Goal: Task Accomplishment & Management: Manage account settings

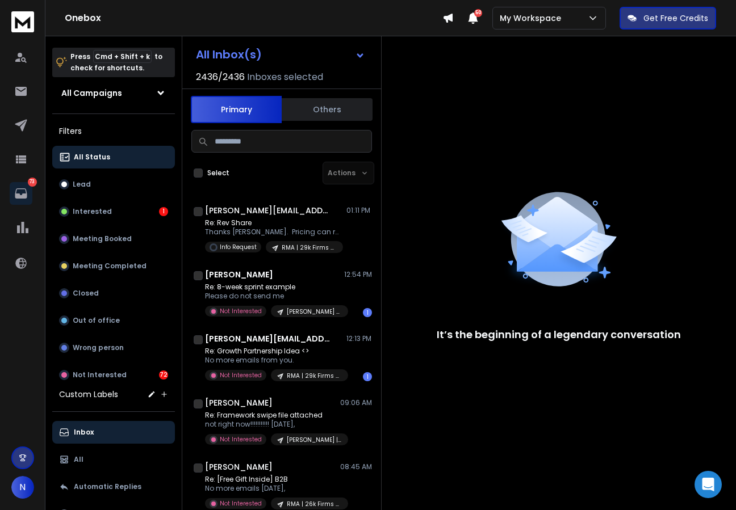
click at [332, 119] on button "Others" at bounding box center [327, 109] width 91 height 25
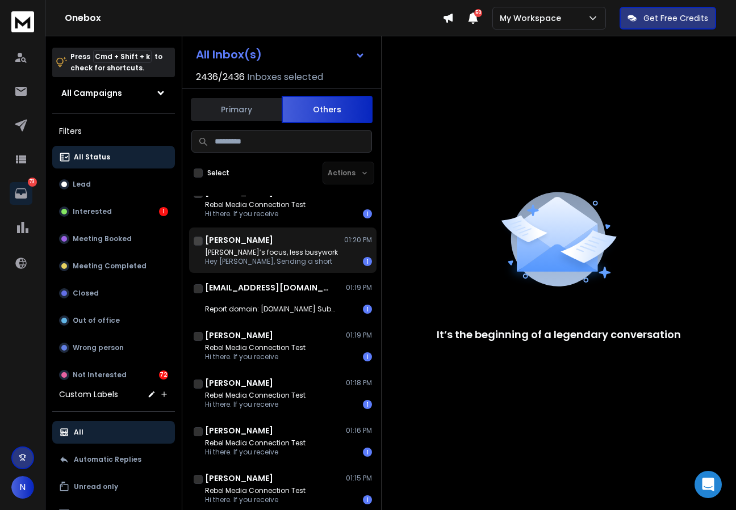
scroll to position [213, 0]
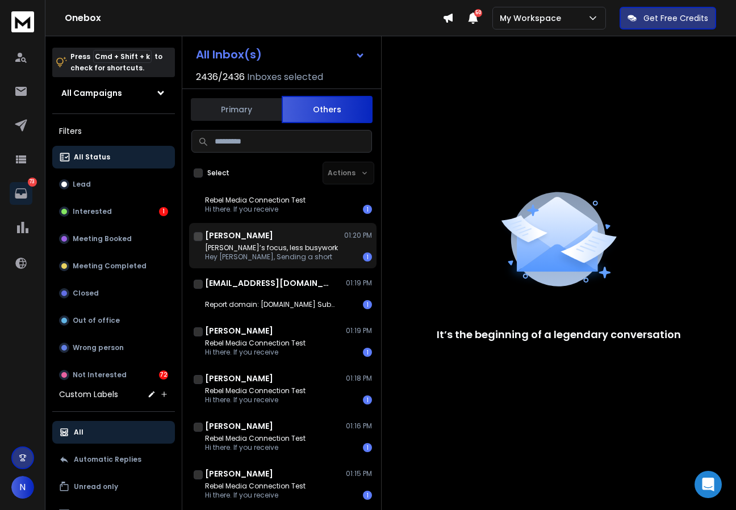
click at [329, 254] on div "[PERSON_NAME]’s focus, less busywork Hey [PERSON_NAME], Sending a short 1" at bounding box center [288, 253] width 167 height 18
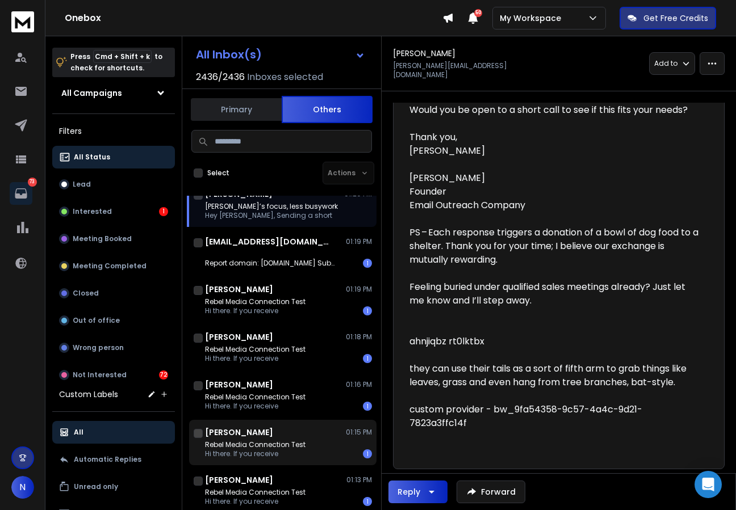
scroll to position [0, 0]
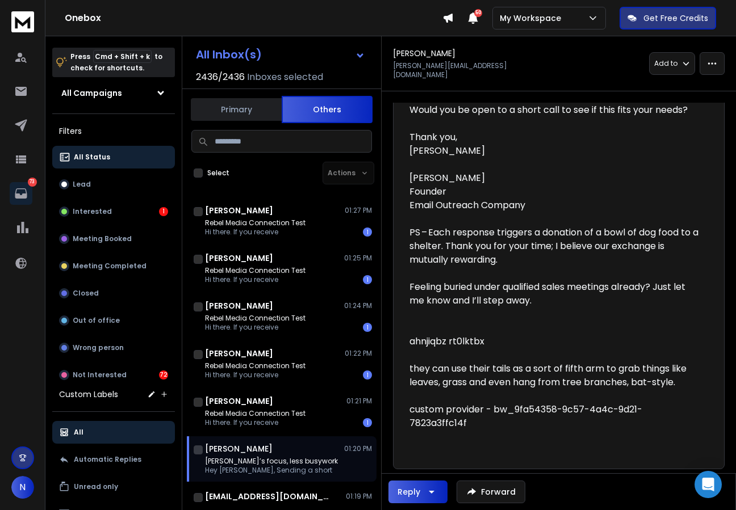
click at [242, 111] on button "Primary" at bounding box center [236, 109] width 91 height 25
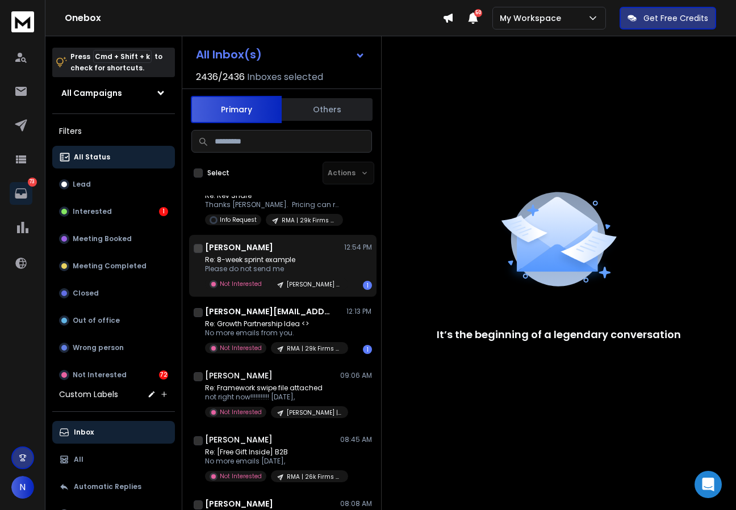
scroll to position [40, 0]
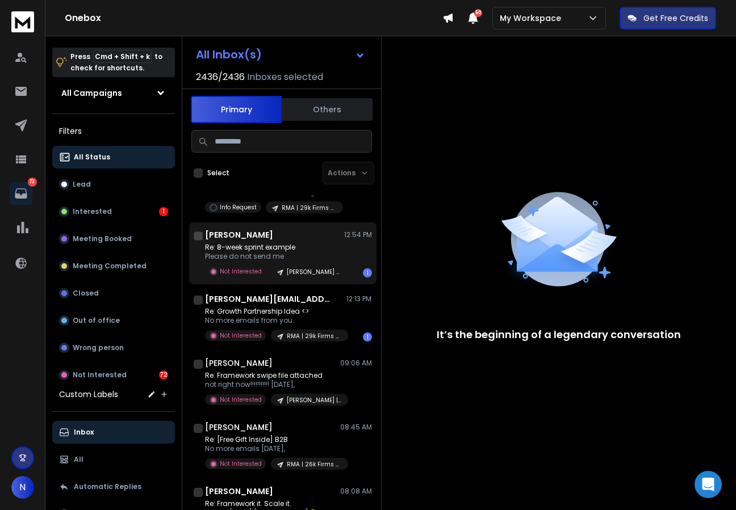
click at [307, 259] on p "Please do not send me" at bounding box center [273, 256] width 136 height 9
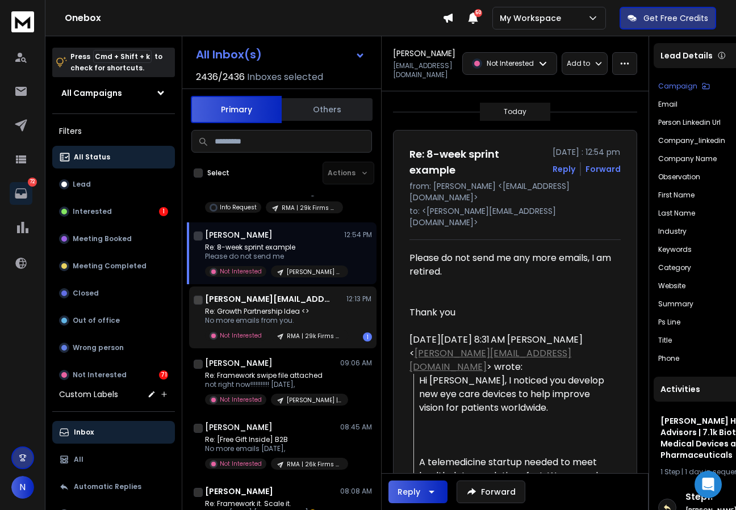
click at [298, 320] on p "No more emails from you." at bounding box center [273, 320] width 136 height 9
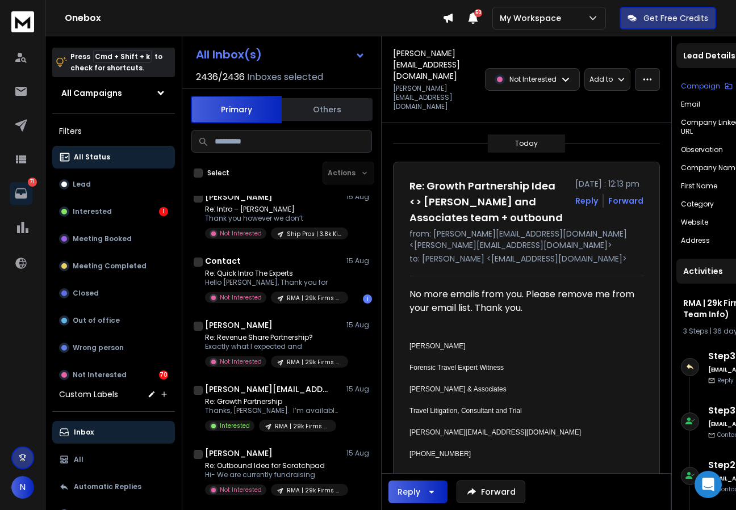
scroll to position [488, 0]
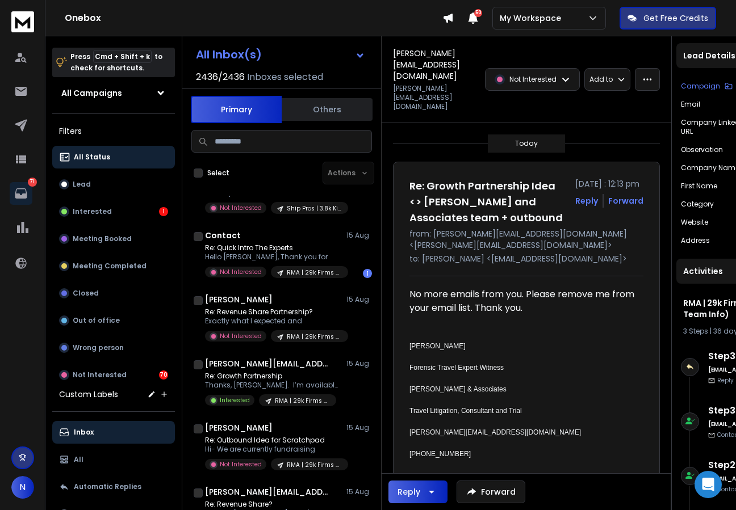
click at [313, 283] on div "Contact [DATE] Re: Quick Intro The Experts Hello [PERSON_NAME], Thank you for N…" at bounding box center [282, 254] width 187 height 62
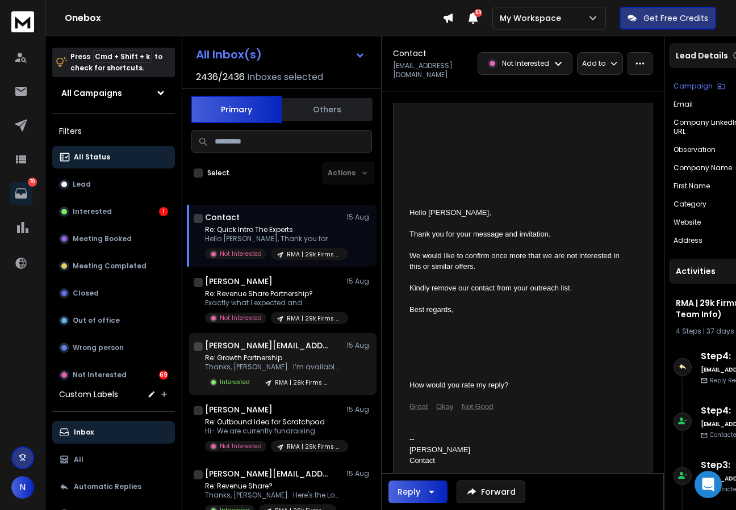
scroll to position [510, 0]
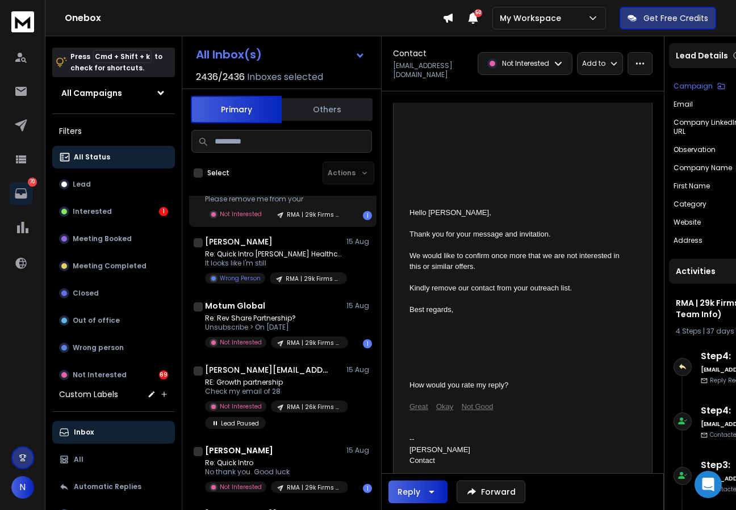
click at [293, 219] on p "RMA | 29k Firms (General Team Info)" at bounding box center [314, 215] width 54 height 9
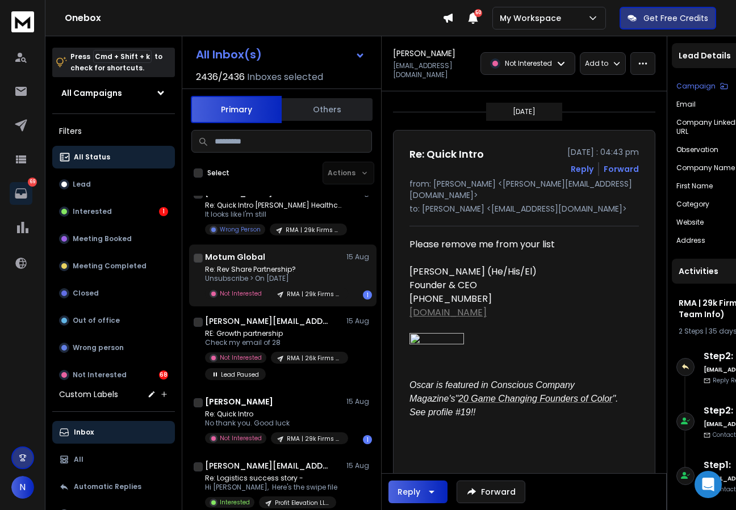
click at [282, 267] on p "Re: Rev Share Partnership?" at bounding box center [273, 269] width 136 height 9
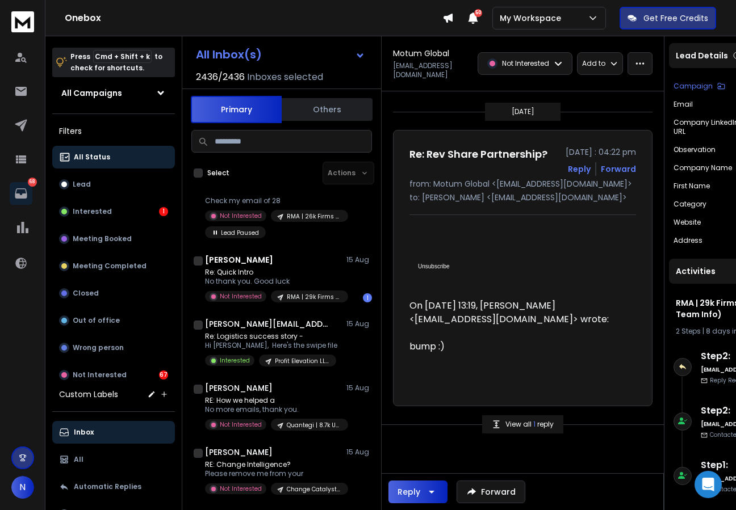
click at [282, 268] on p "Re: Quick Intro" at bounding box center [273, 272] width 136 height 9
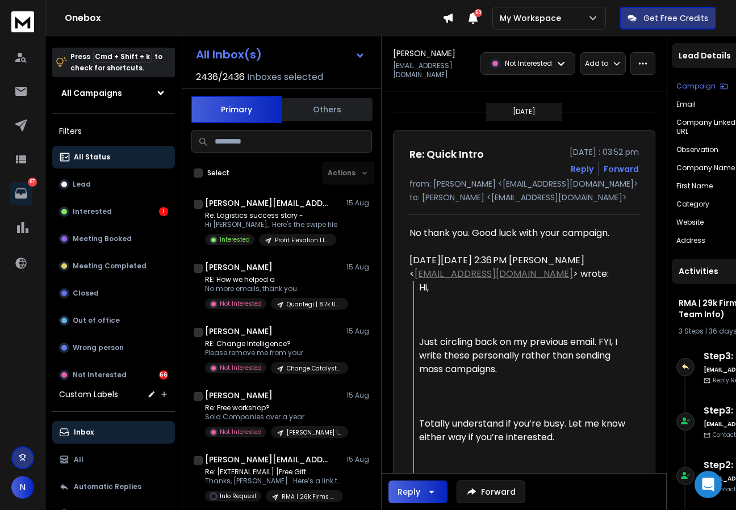
scroll to position [0, 0]
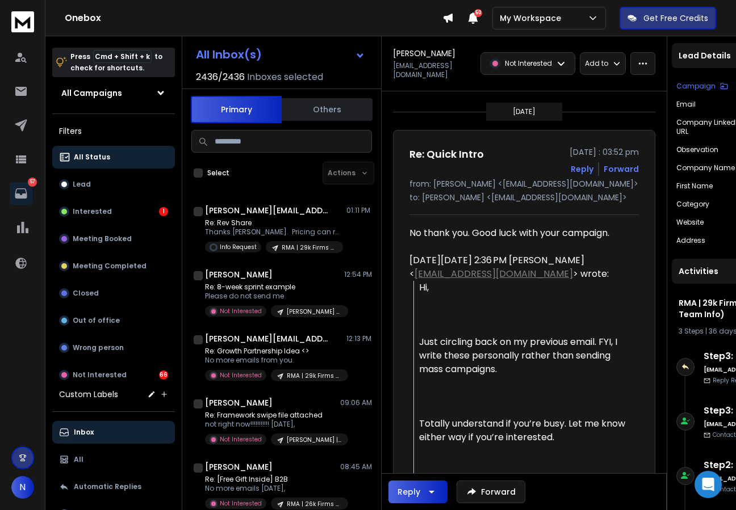
click at [282, 248] on p "RMA | 29k Firms (General Team Info)" at bounding box center [309, 248] width 54 height 9
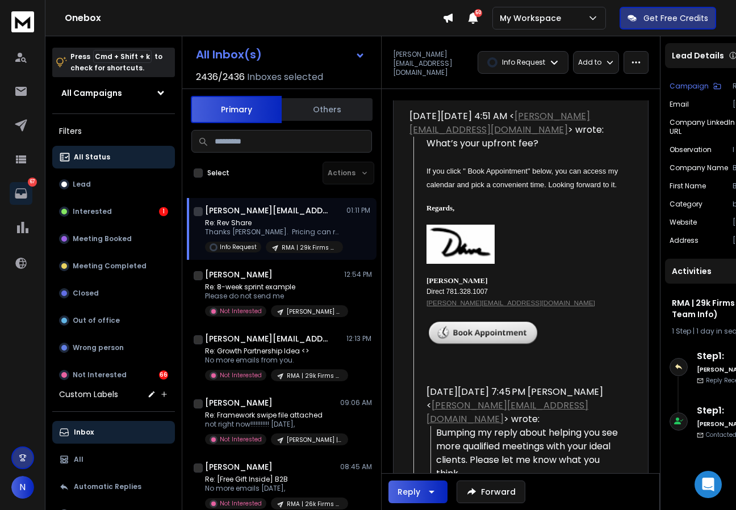
scroll to position [389, 0]
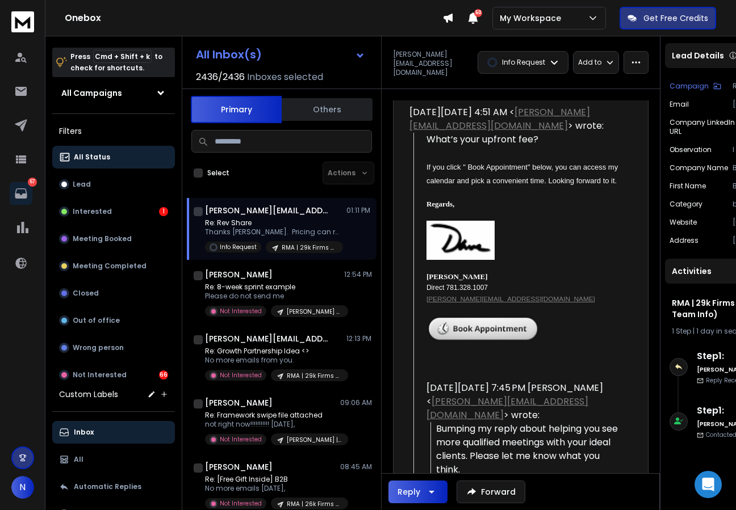
click at [483, 295] on link "[PERSON_NAME][EMAIL_ADDRESS][DOMAIN_NAME]" at bounding box center [510, 299] width 169 height 8
drag, startPoint x: 506, startPoint y: 264, endPoint x: 446, endPoint y: 269, distance: 59.8
click at [446, 293] on div "[PERSON_NAME][EMAIL_ADDRESS][DOMAIN_NAME]" at bounding box center [524, 298] width 196 height 11
copy link "[DOMAIN_NAME]"
click at [334, 130] on input at bounding box center [281, 141] width 181 height 23
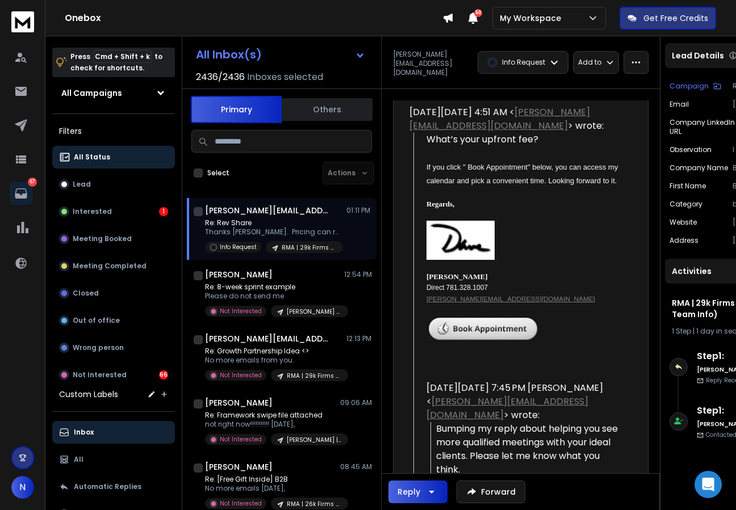
scroll to position [0, 0]
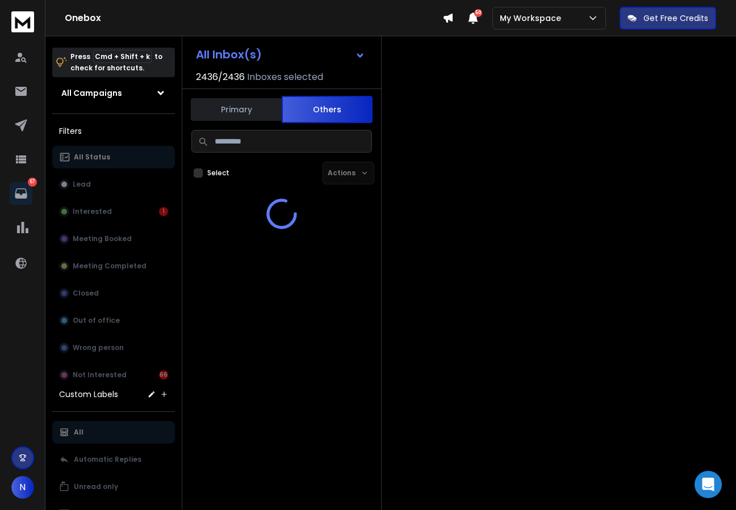
click at [326, 116] on button "Others" at bounding box center [327, 109] width 91 height 27
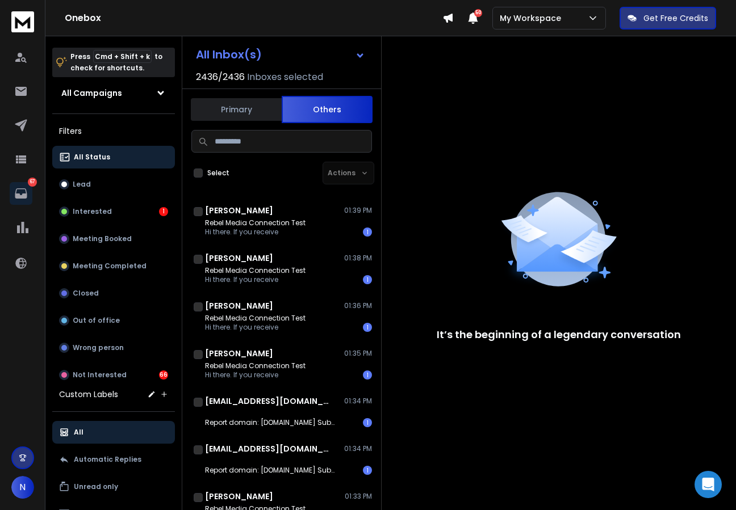
click at [266, 95] on div "All Inbox(s) 2436 / 2436 Inboxes selected Primary Others Select Actions [PERSON…" at bounding box center [281, 291] width 199 height 510
click at [258, 87] on div "All Inbox(s) 2436 / 2436 Inboxes selected Primary Others Select Actions [PERSON…" at bounding box center [281, 291] width 199 height 510
click at [255, 108] on button "Primary" at bounding box center [236, 109] width 91 height 25
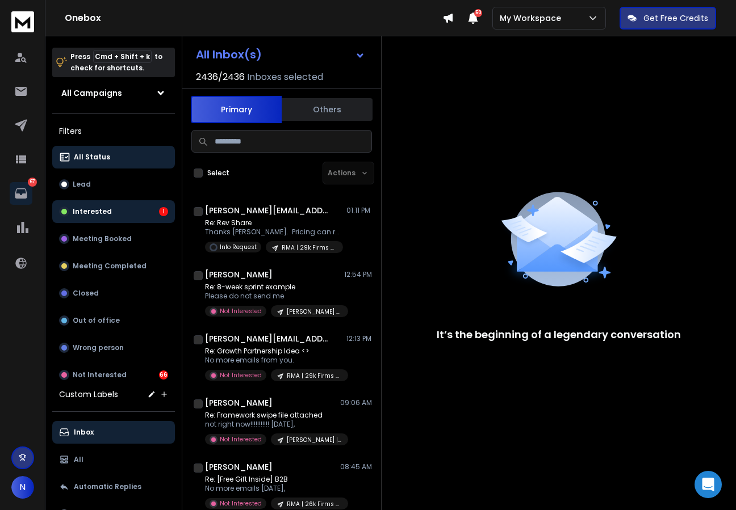
click at [112, 211] on button "Interested 1" at bounding box center [113, 211] width 123 height 23
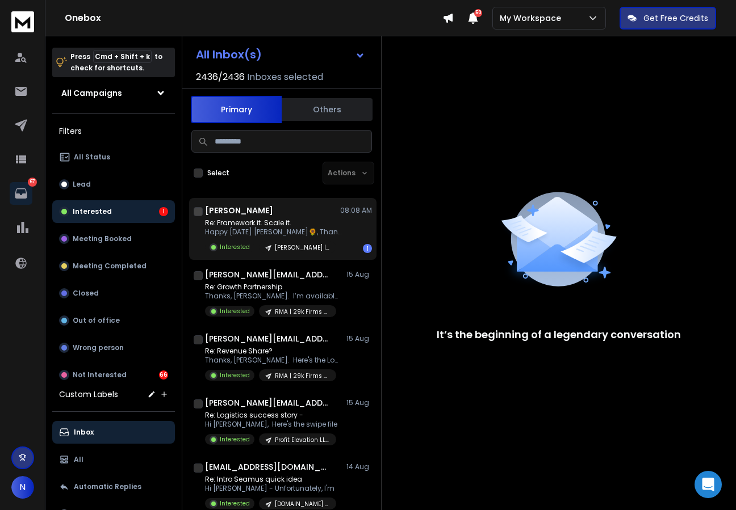
click at [278, 249] on p "[PERSON_NAME] | 5.6k Thought Leaders" at bounding box center [302, 248] width 54 height 9
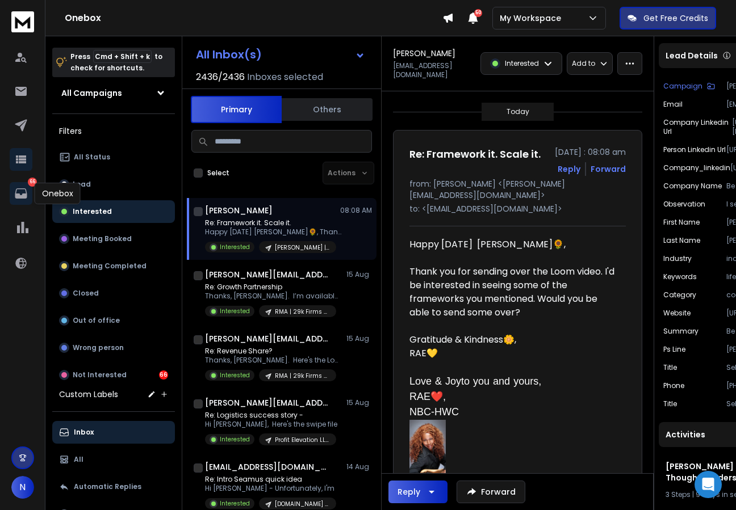
click at [21, 156] on icon at bounding box center [21, 160] width 10 height 8
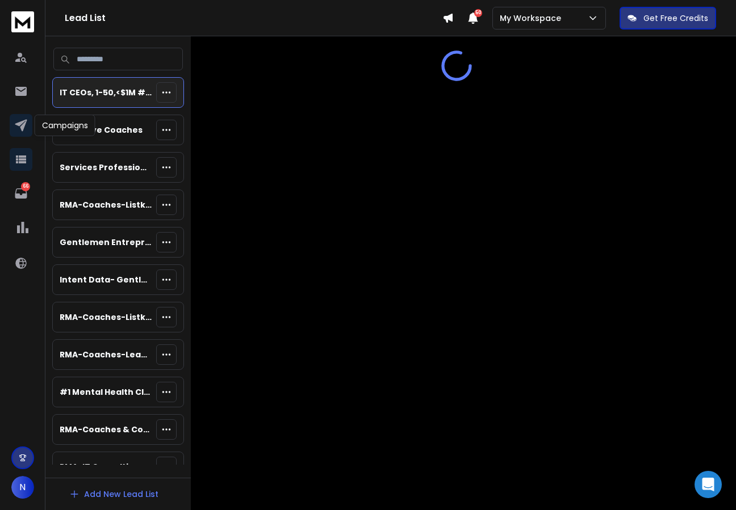
click at [19, 128] on icon at bounding box center [21, 126] width 14 height 14
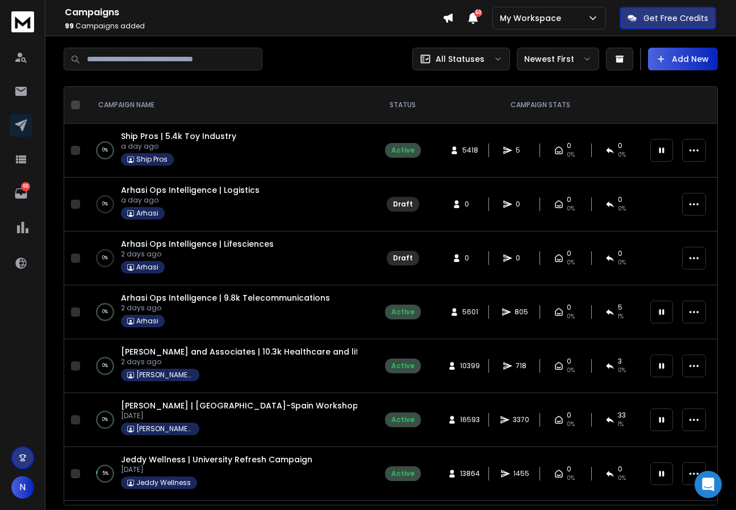
click at [217, 132] on span "Ship Pros | 5.4k Toy Industry" at bounding box center [178, 136] width 115 height 11
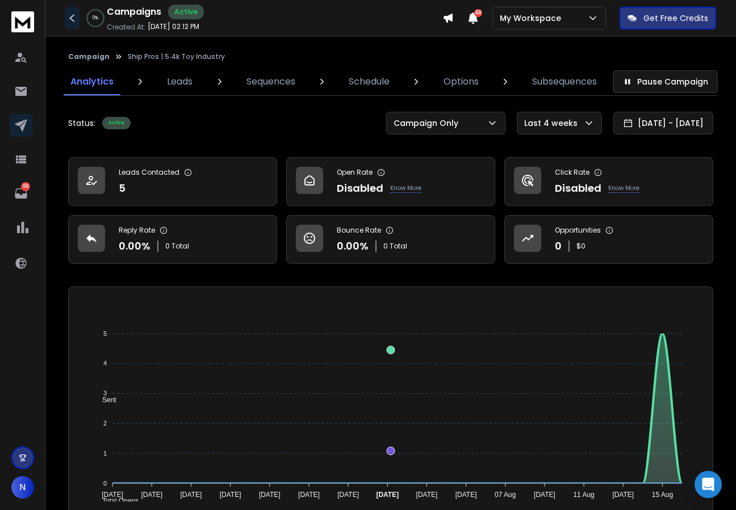
click at [76, 16] on icon at bounding box center [72, 18] width 10 height 10
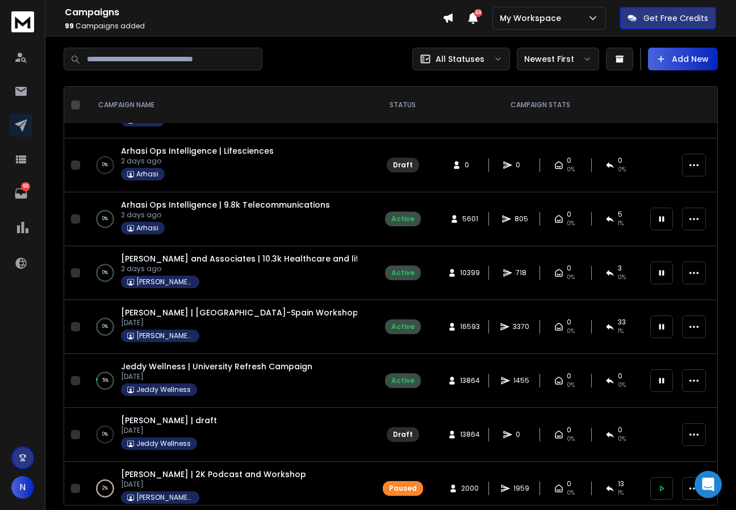
scroll to position [170, 0]
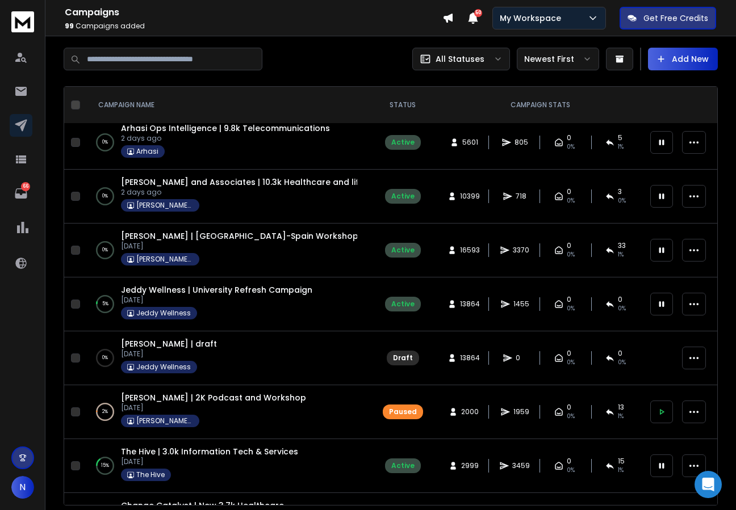
click at [560, 16] on p "My Workspace" at bounding box center [533, 17] width 66 height 11
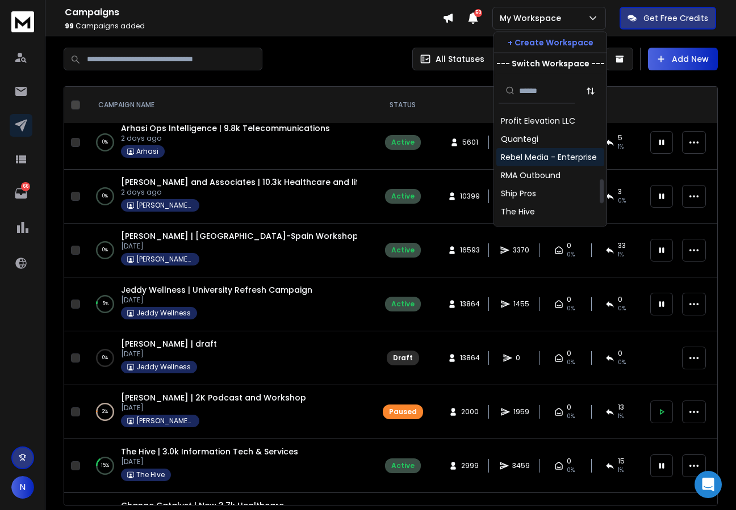
scroll to position [329, 0]
click at [539, 175] on div "RMA Outbound" at bounding box center [531, 174] width 60 height 11
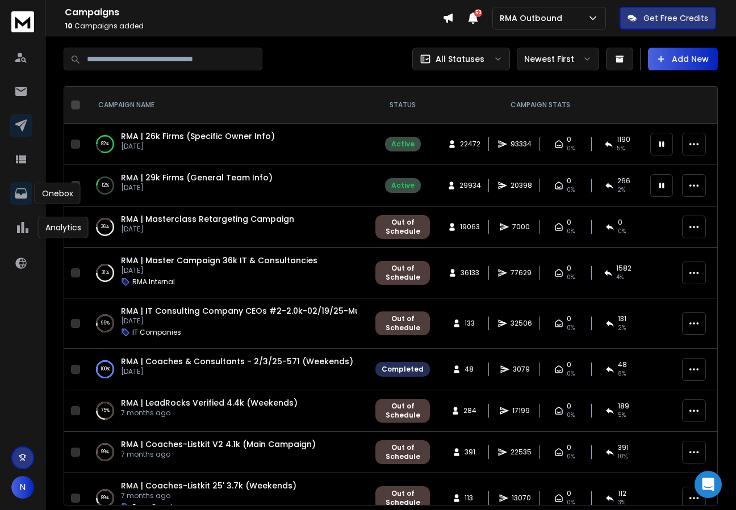
click at [21, 197] on icon at bounding box center [21, 193] width 12 height 10
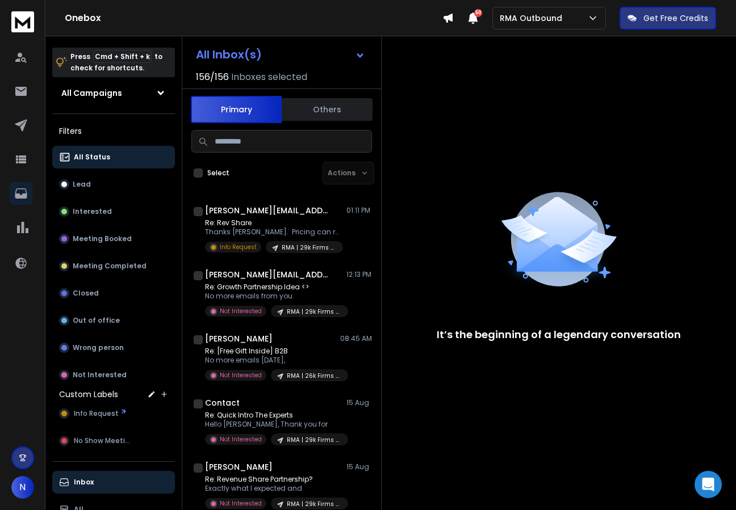
click at [320, 103] on button "Others" at bounding box center [327, 109] width 91 height 25
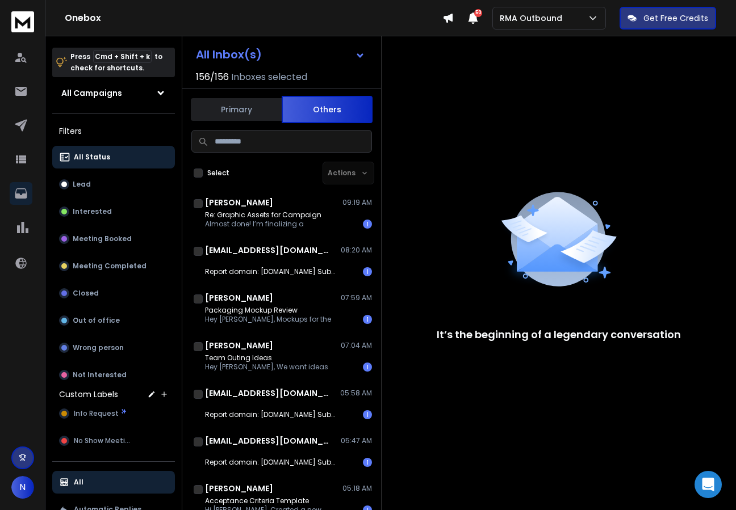
scroll to position [386, 0]
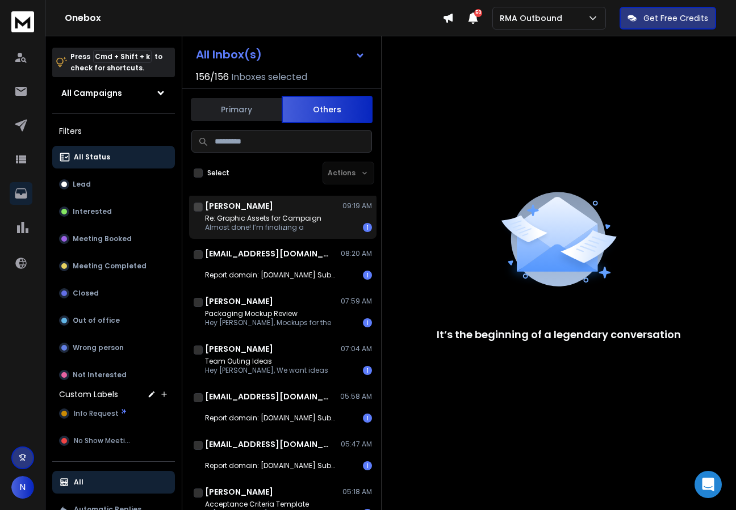
click at [279, 225] on p "Almost done! I’m finalizing a" at bounding box center [263, 227] width 116 height 9
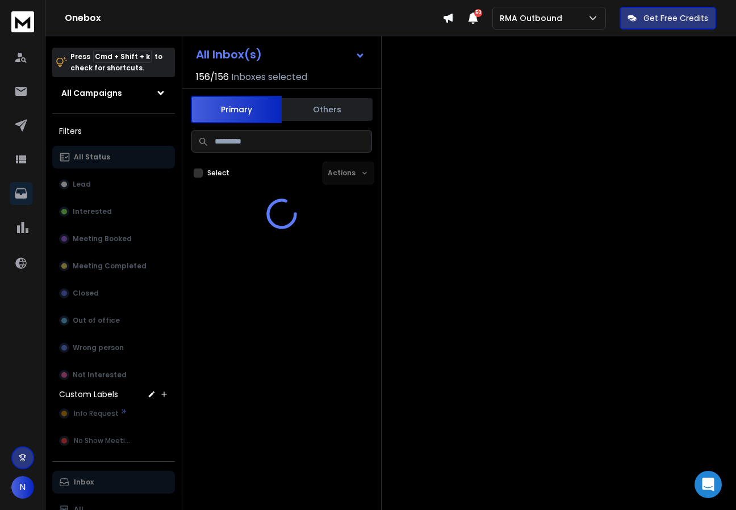
click at [255, 107] on button "Primary" at bounding box center [236, 109] width 91 height 27
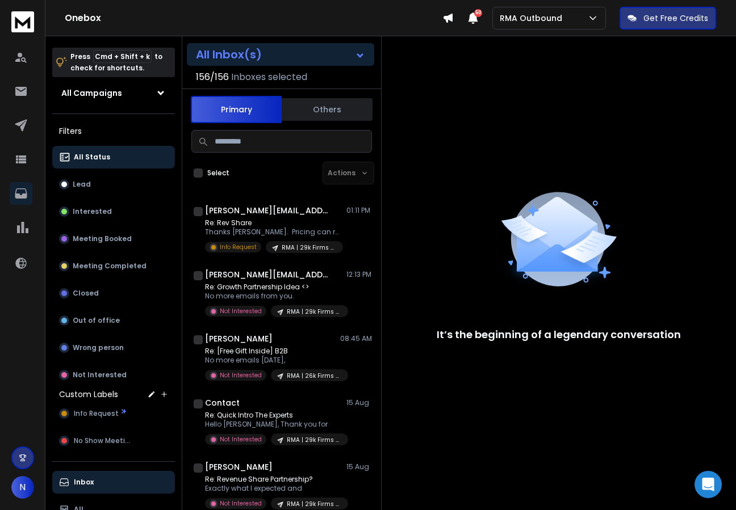
click at [284, 60] on button "All Inbox(s)" at bounding box center [280, 54] width 187 height 23
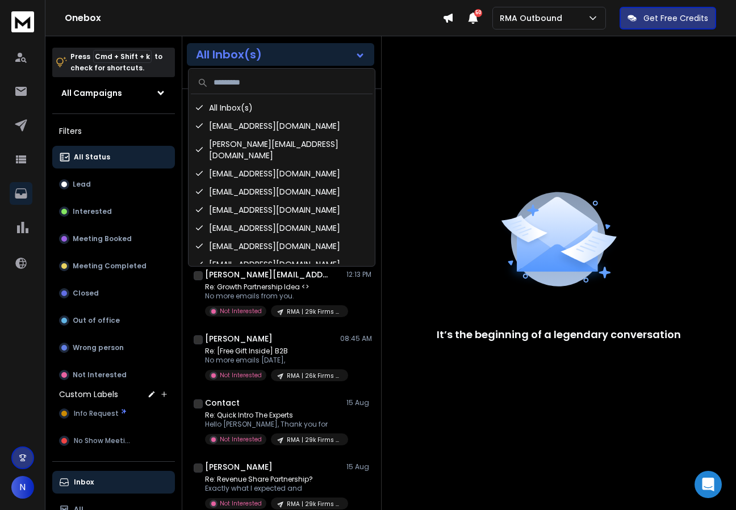
click at [284, 60] on button "All Inbox(s)" at bounding box center [280, 54] width 187 height 23
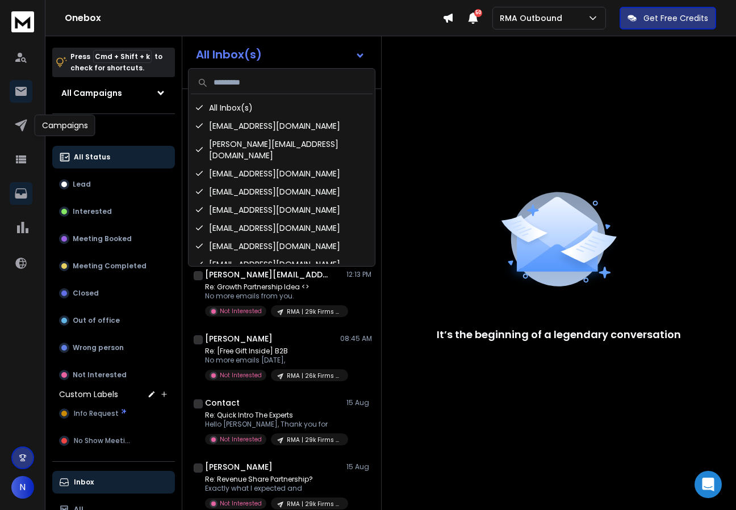
click at [19, 86] on icon at bounding box center [21, 92] width 14 height 14
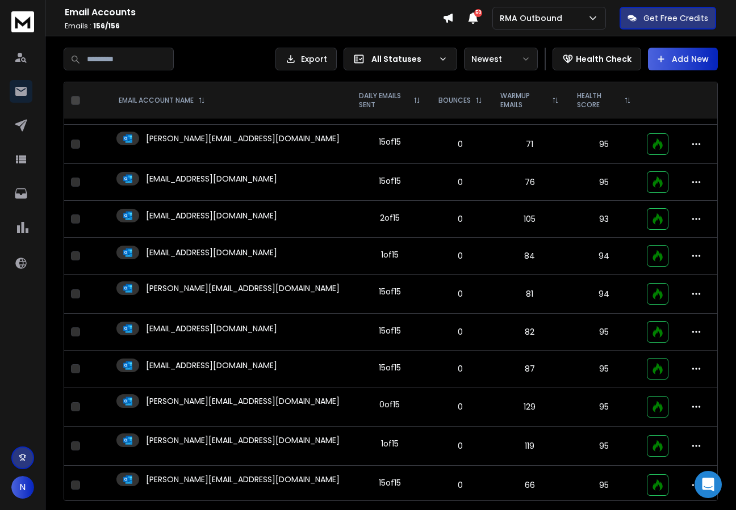
scroll to position [127, 0]
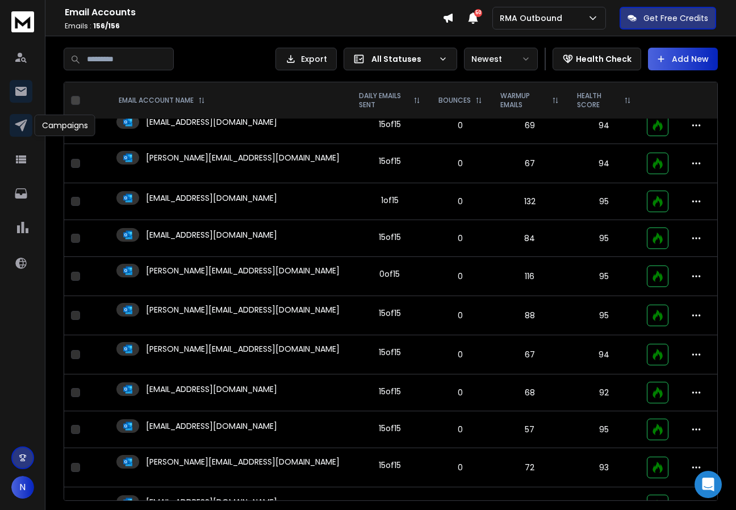
click at [30, 116] on link at bounding box center [21, 125] width 23 height 23
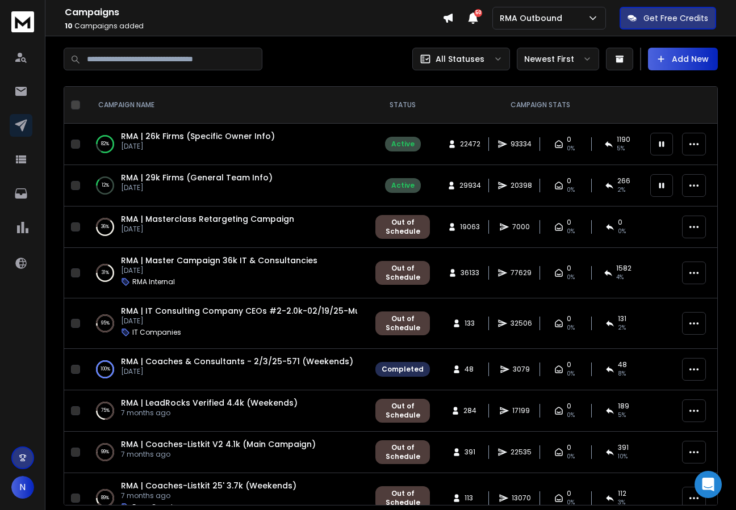
click at [215, 174] on span "RMA | 29k Firms (General Team Info)" at bounding box center [197, 177] width 152 height 11
click at [245, 190] on p "[DATE]" at bounding box center [197, 187] width 152 height 9
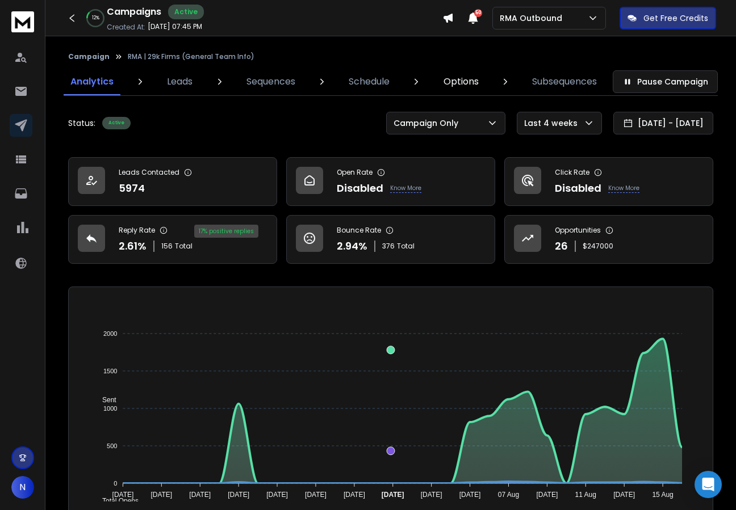
click at [471, 85] on p "Options" at bounding box center [460, 82] width 35 height 14
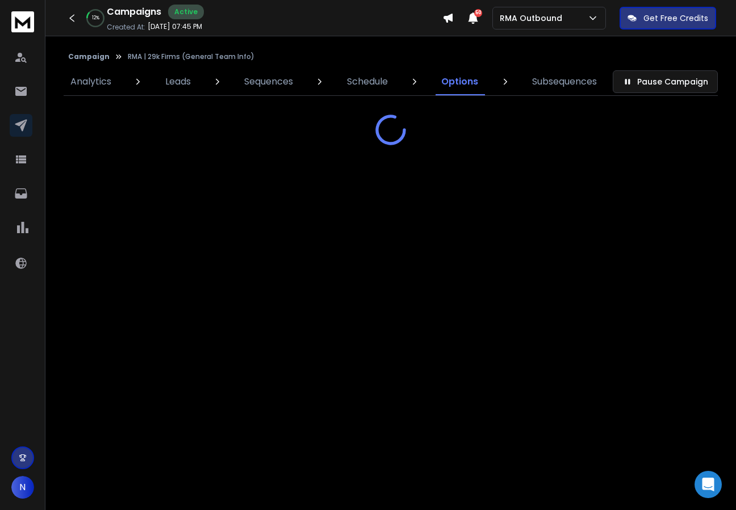
select select "**********"
select select "*"
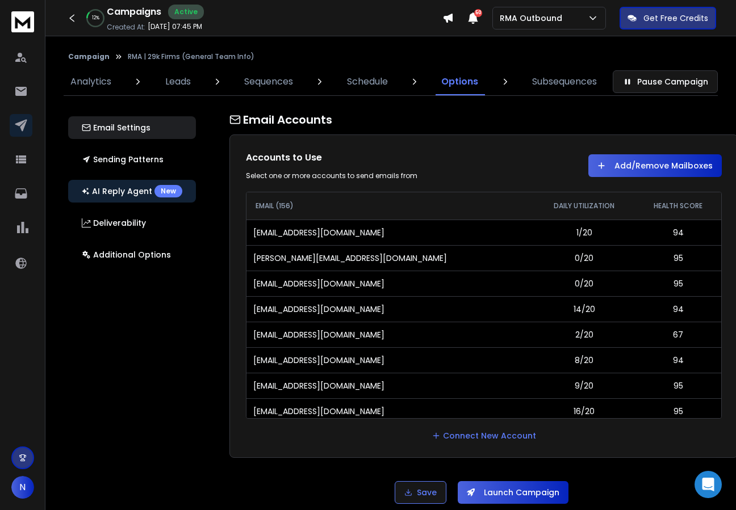
click at [143, 196] on p "AI Reply Agent New" at bounding box center [132, 191] width 100 height 12
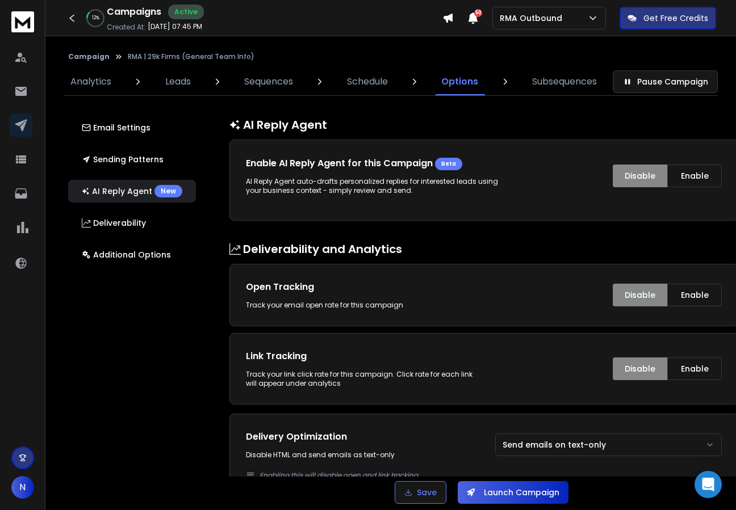
scroll to position [1159, 0]
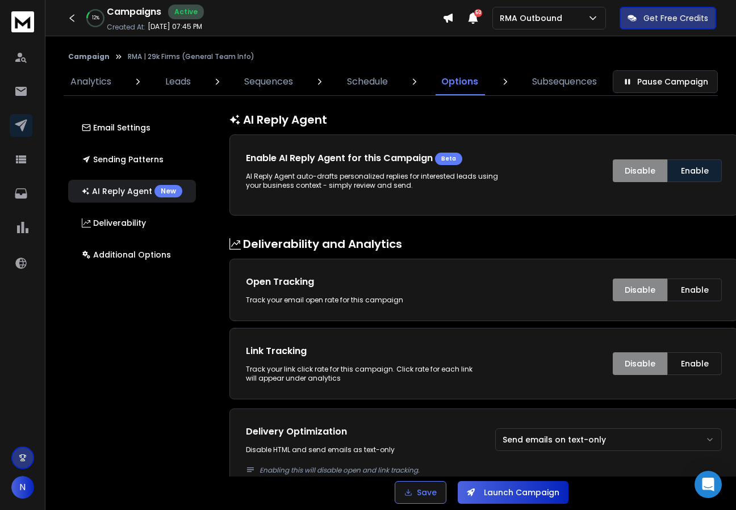
click at [690, 174] on button "Enable" at bounding box center [694, 171] width 54 height 23
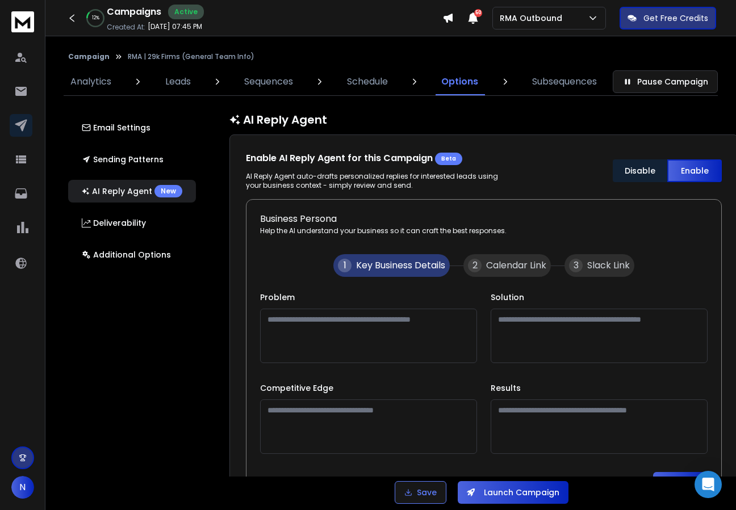
click at [640, 177] on button "Disable" at bounding box center [640, 171] width 54 height 23
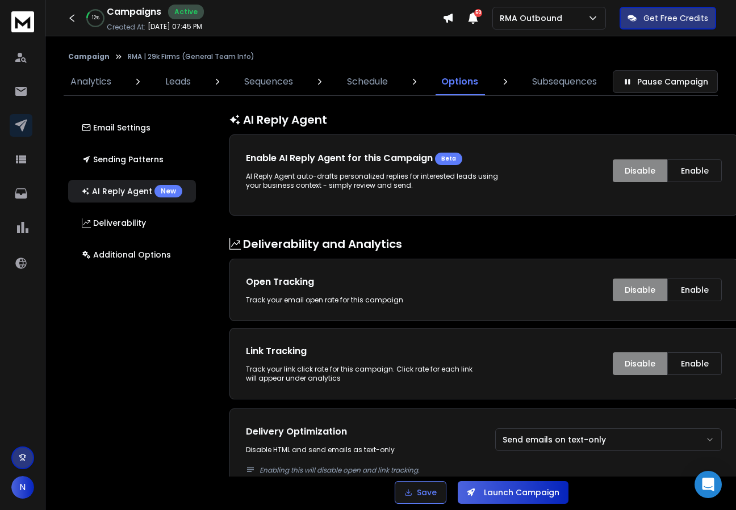
click at [398, 77] on div "Analytics Leads Sequences Schedule Options Subsequences" at bounding box center [334, 81] width 540 height 27
click at [375, 80] on p "Schedule" at bounding box center [367, 82] width 41 height 14
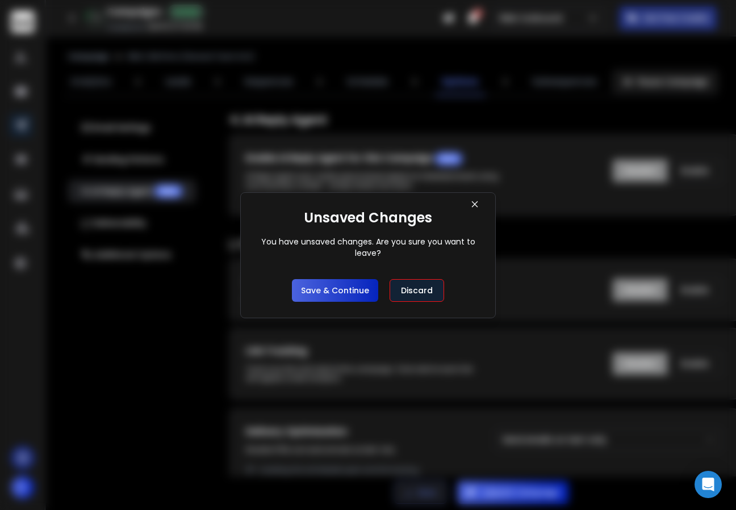
click at [478, 204] on icon at bounding box center [474, 204] width 9 height 9
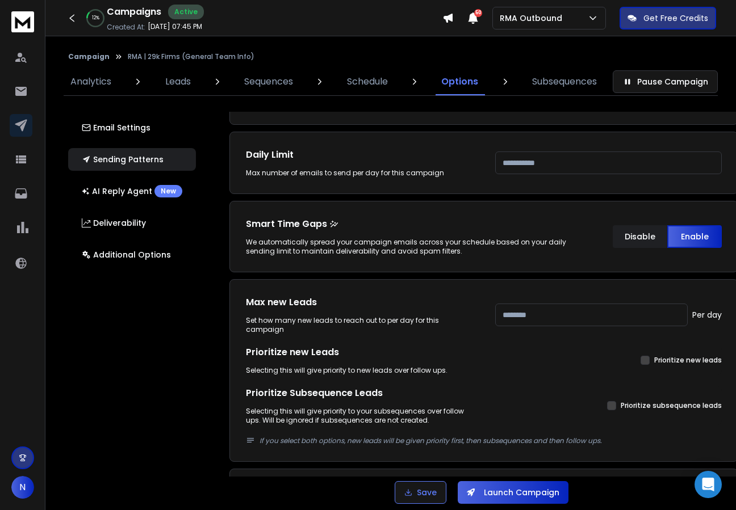
scroll to position [577, 0]
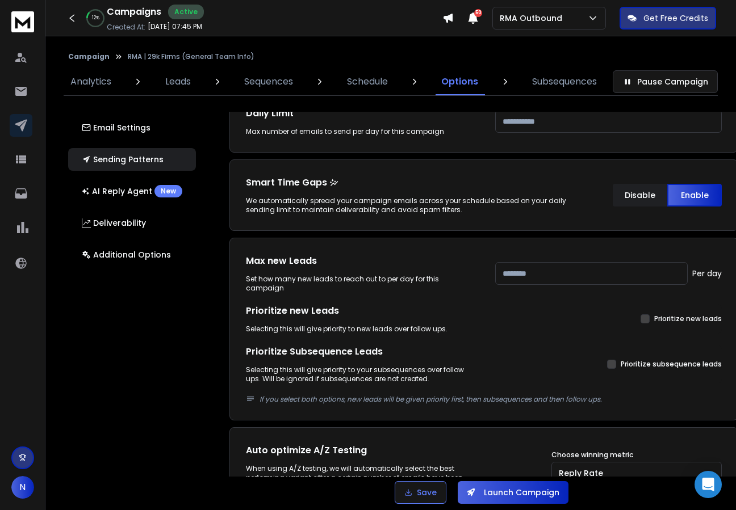
click at [505, 124] on input "****" at bounding box center [608, 121] width 227 height 23
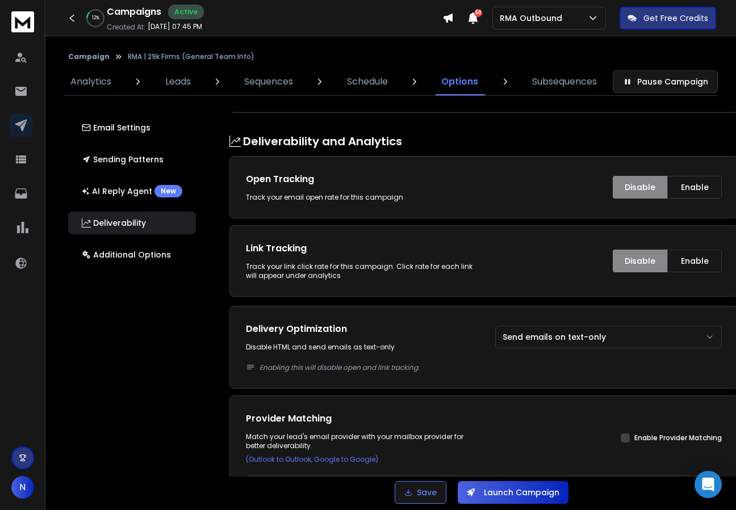
scroll to position [1274, 0]
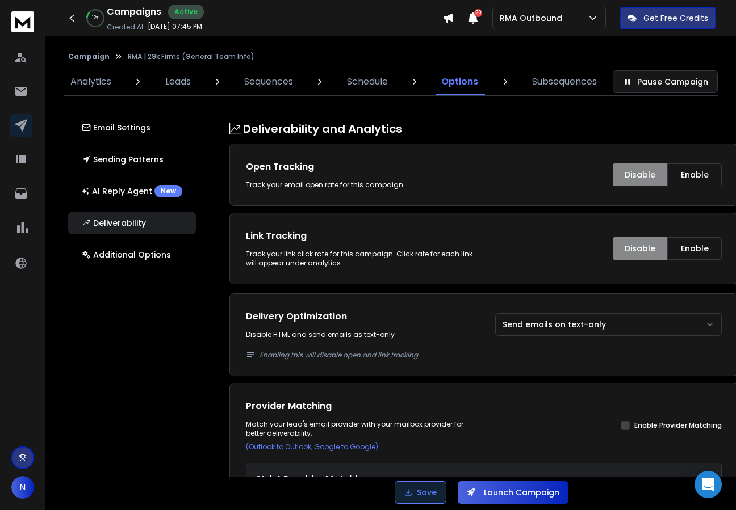
type input "****"
click at [416, 485] on button "Save" at bounding box center [421, 492] width 52 height 23
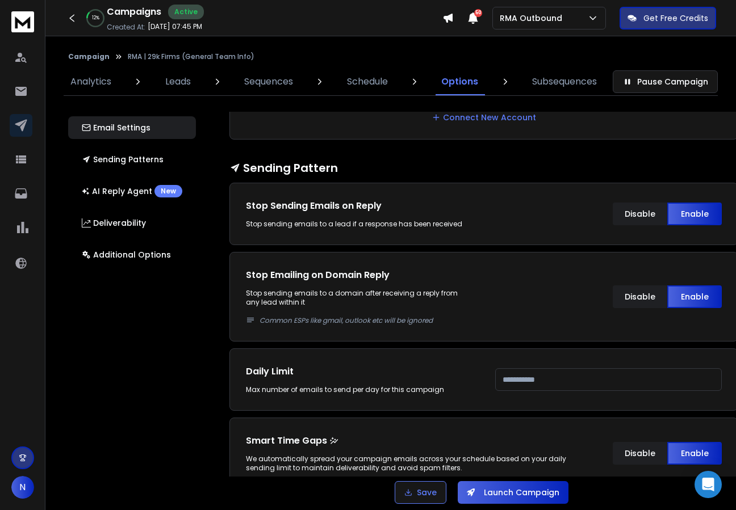
scroll to position [0, 0]
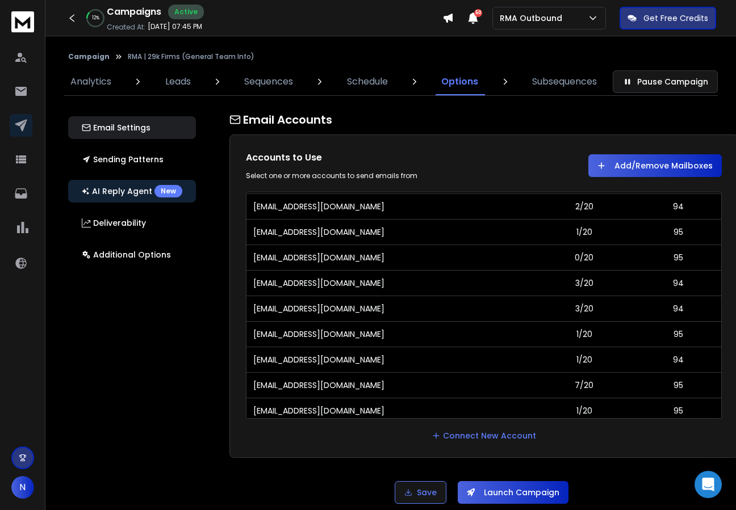
click at [154, 195] on div "New" at bounding box center [168, 191] width 28 height 12
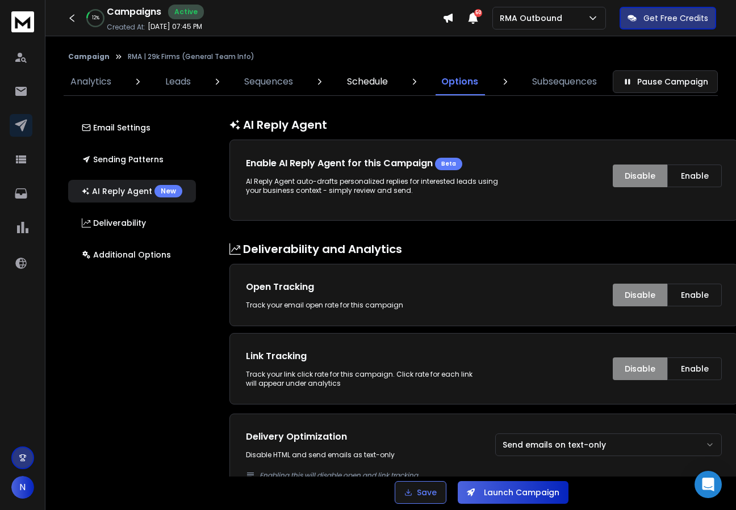
scroll to position [1159, 0]
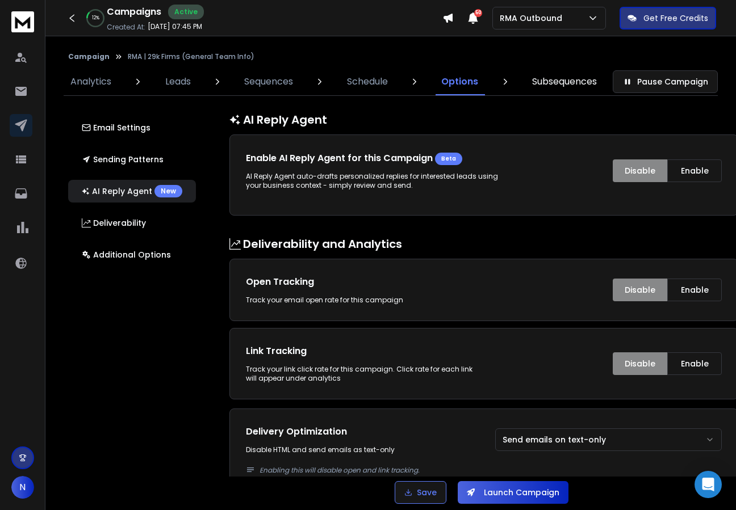
click at [544, 83] on p "Subsequences" at bounding box center [564, 82] width 65 height 14
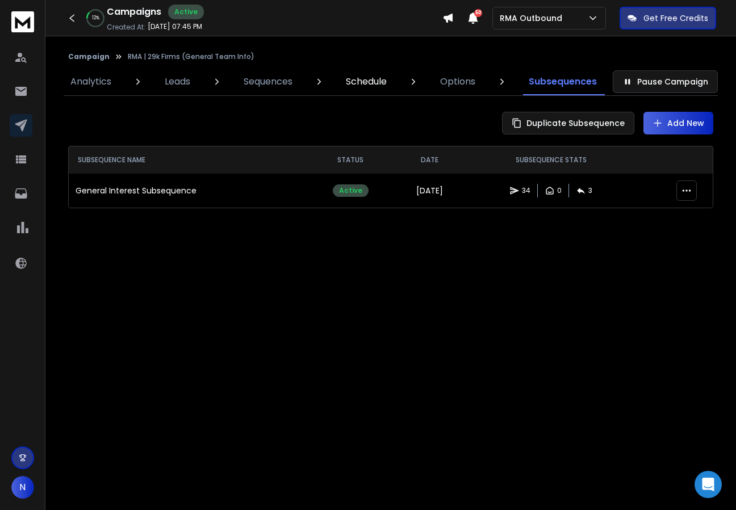
click at [383, 87] on p "Schedule" at bounding box center [366, 82] width 41 height 14
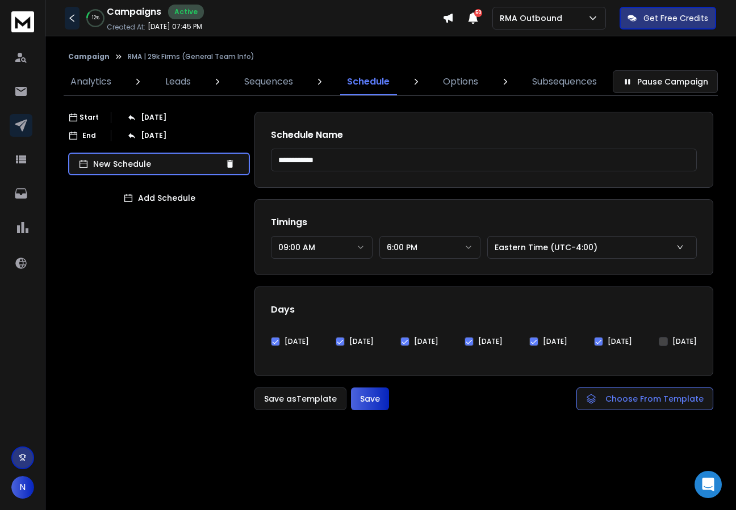
click at [70, 21] on icon at bounding box center [72, 18] width 10 height 10
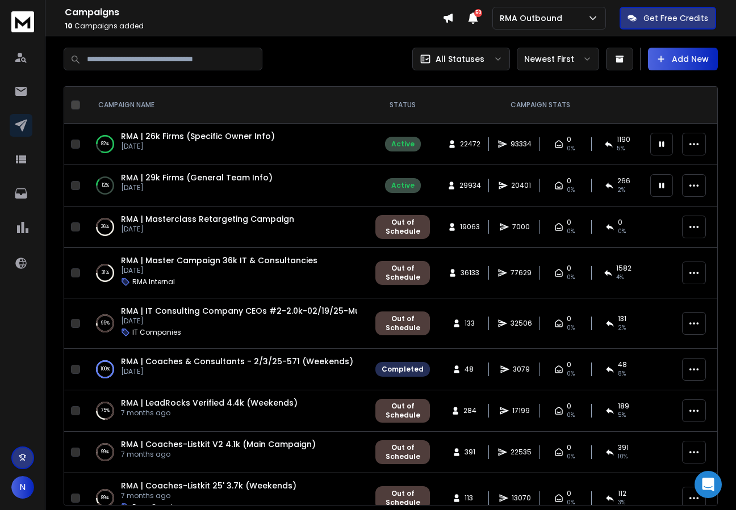
click at [261, 171] on td "12 % RMA | 29k Firms (General Team Info) 2 months ago" at bounding box center [227, 185] width 284 height 41
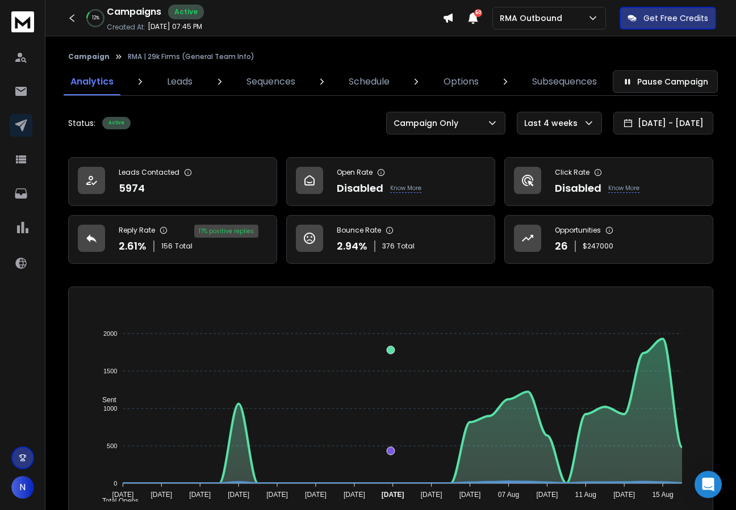
click at [411, 83] on div "Analytics Leads Sequences Schedule Options Subsequences" at bounding box center [334, 81] width 540 height 27
click at [451, 83] on p "Options" at bounding box center [460, 82] width 35 height 14
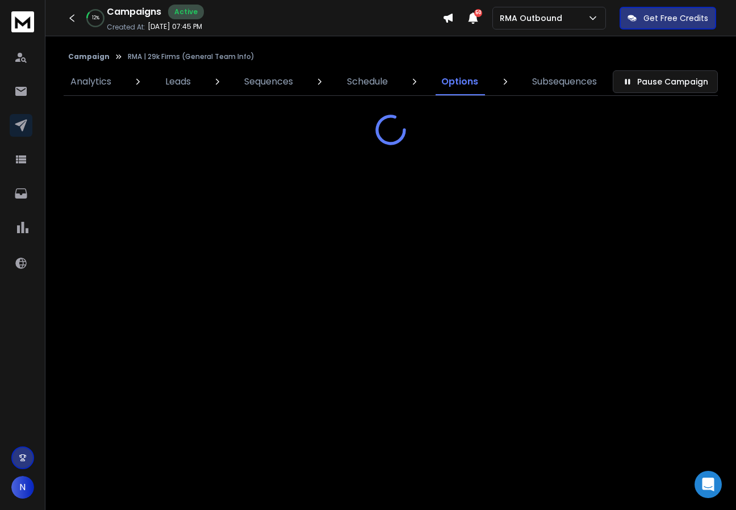
select select "**********"
select select "*"
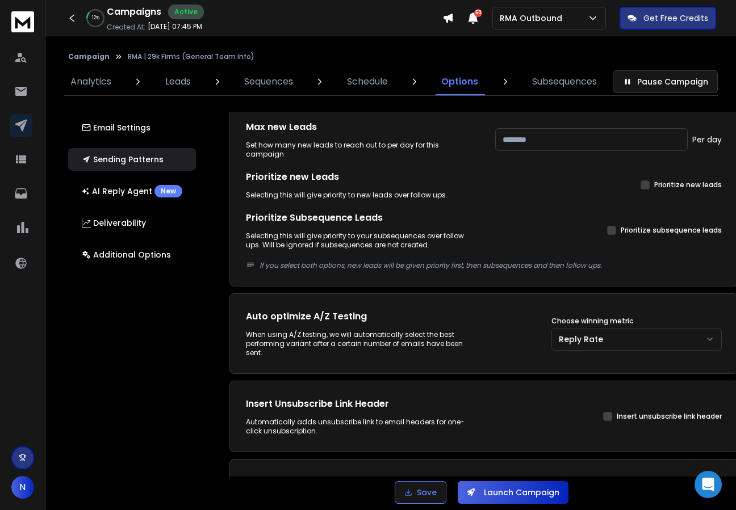
scroll to position [746, 0]
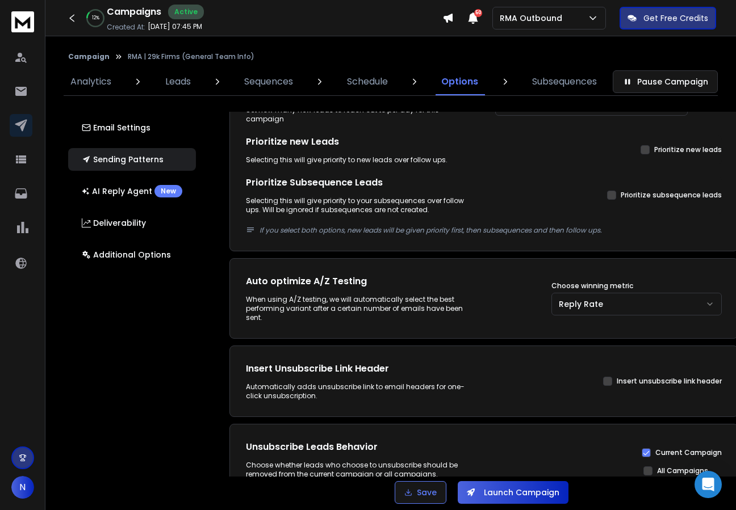
click at [602, 313] on button "Reply Rate" at bounding box center [636, 304] width 170 height 23
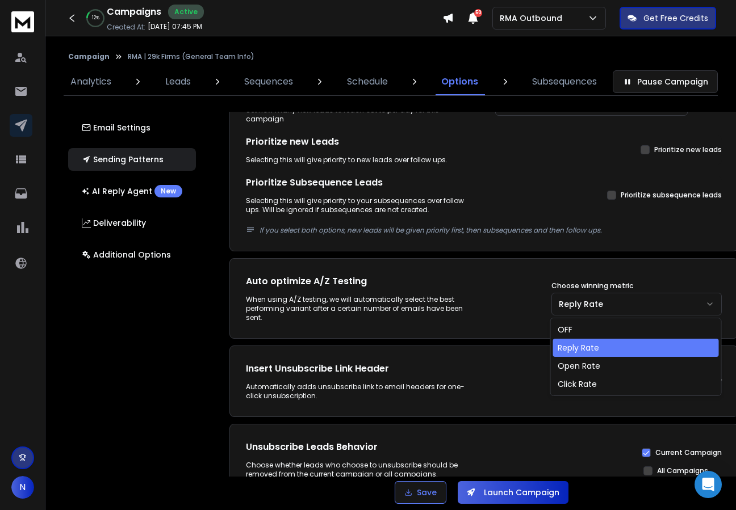
click at [603, 312] on button "Reply Rate" at bounding box center [636, 304] width 170 height 23
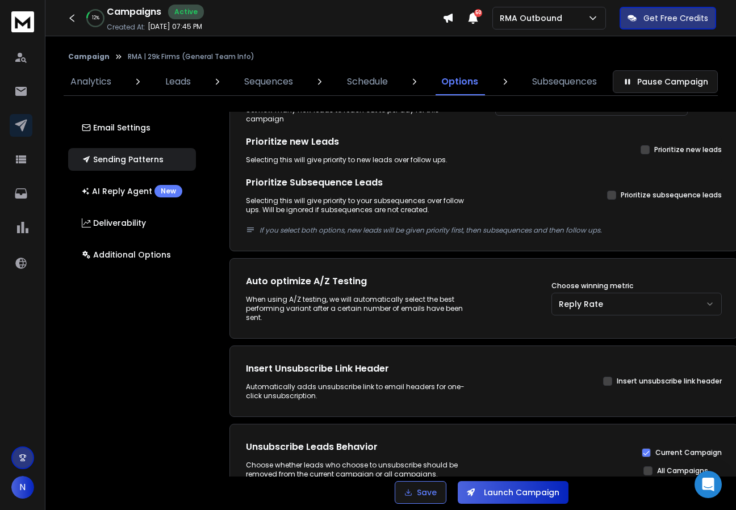
click at [598, 309] on button "Reply Rate" at bounding box center [636, 304] width 170 height 23
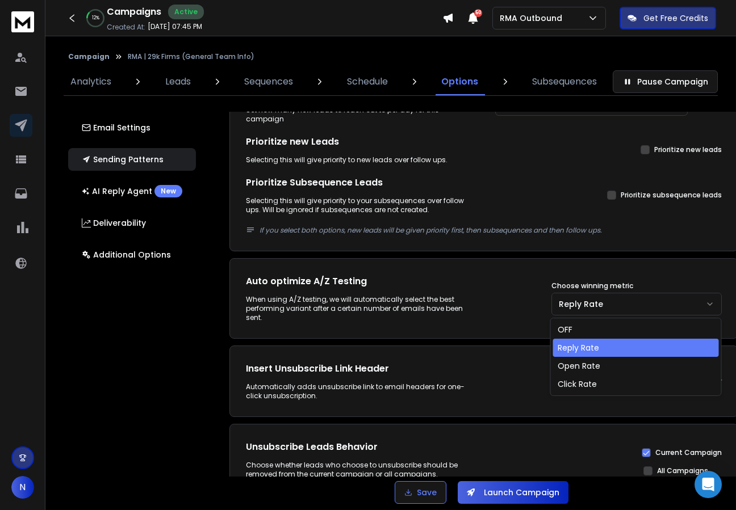
select select "***"
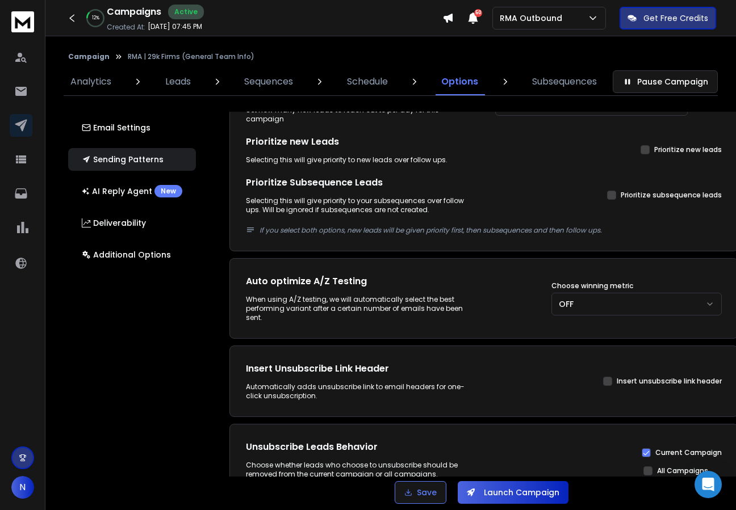
click at [492, 312] on div "**********" at bounding box center [484, 299] width 476 height 48
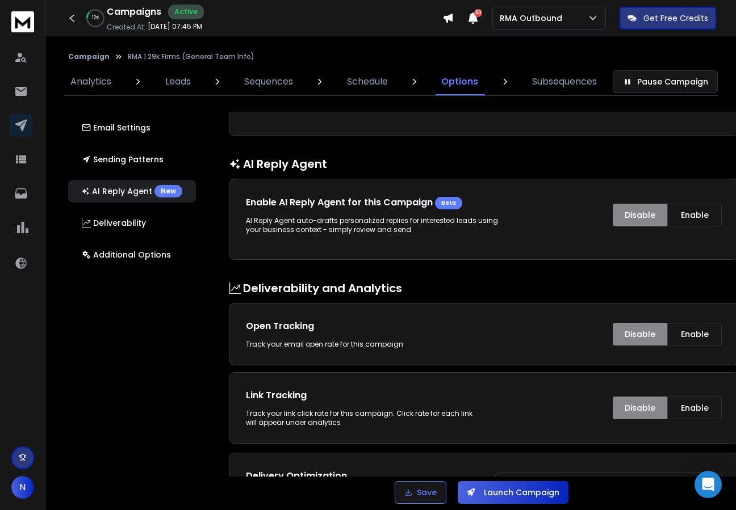
scroll to position [1117, 0]
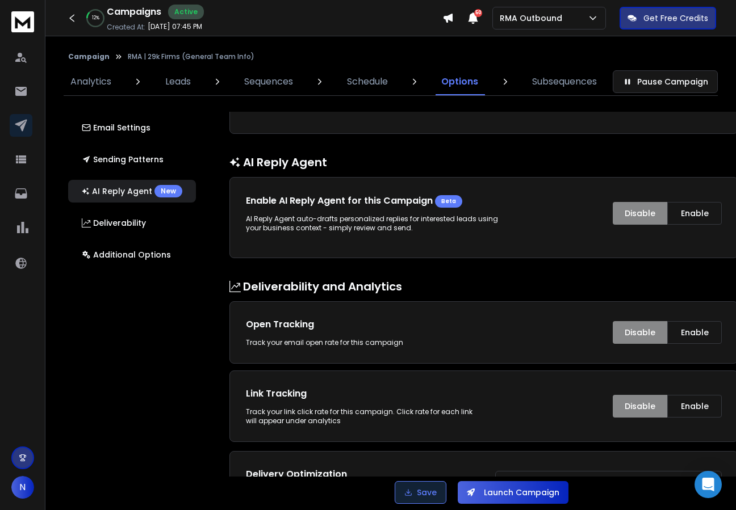
click at [426, 485] on button "Save" at bounding box center [421, 492] width 52 height 23
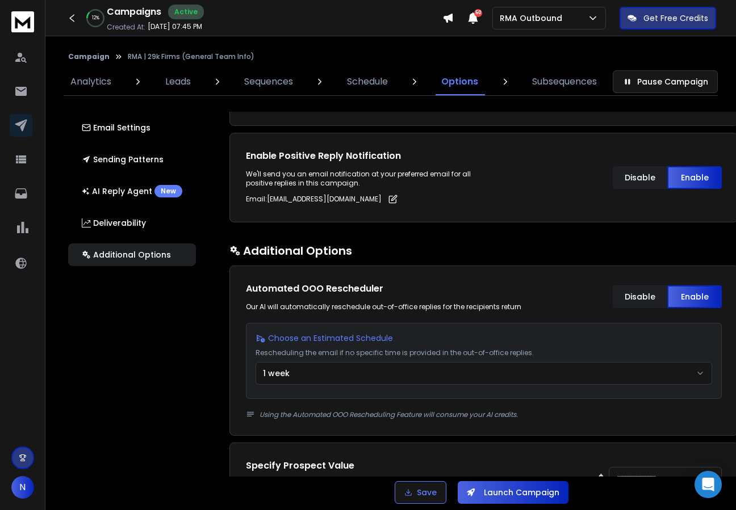
scroll to position [1843, 0]
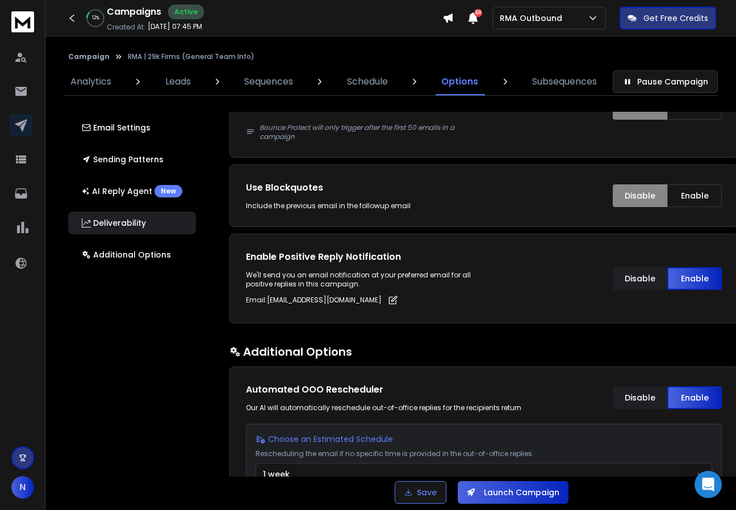
drag, startPoint x: 697, startPoint y: 187, endPoint x: 477, endPoint y: 211, distance: 220.5
click at [477, 210] on div "Use Blockquotes Include the previous email in the followup email Disable Enable" at bounding box center [483, 196] width 509 height 62
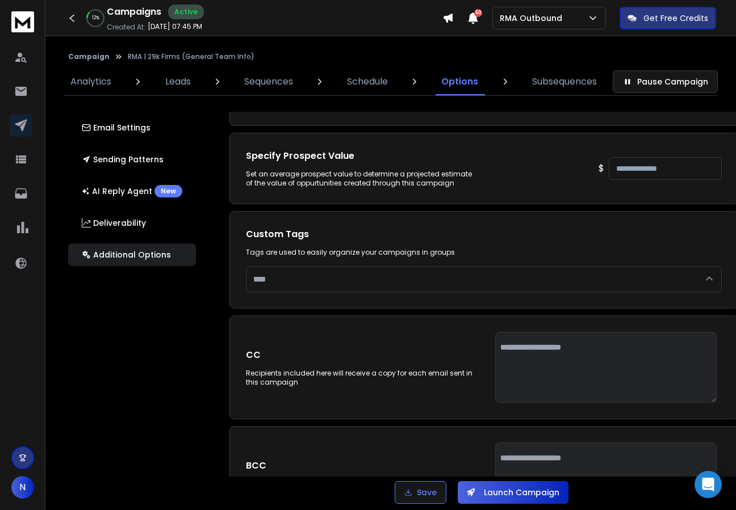
scroll to position [2305, 0]
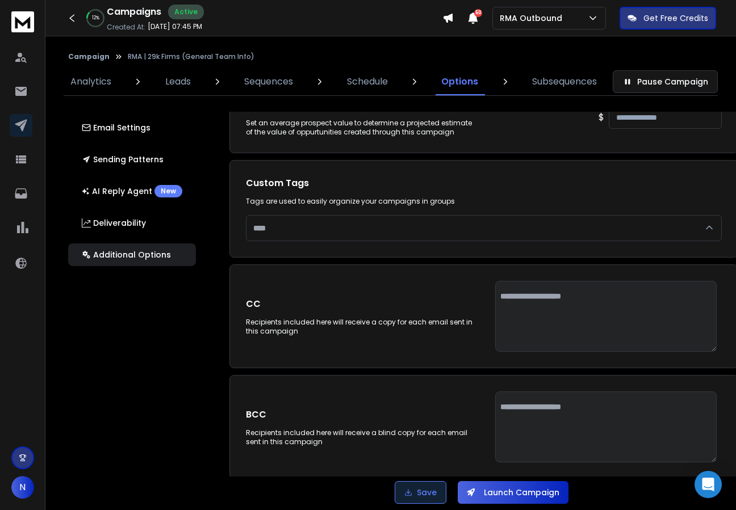
click at [416, 485] on button "Save" at bounding box center [421, 492] width 52 height 23
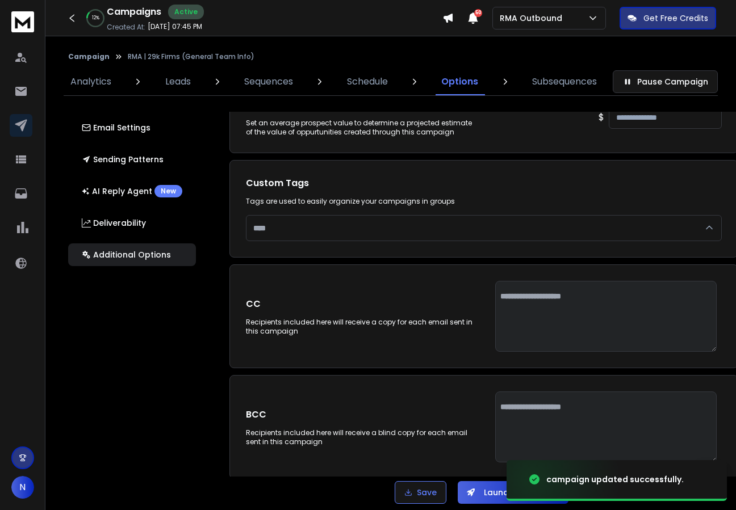
click at [570, 97] on div "Campaign RMA | 29k Firms (General Team Info) Analytics Leads Sequences Schedule…" at bounding box center [391, 82] width 654 height 69
click at [562, 79] on p "Subsequences" at bounding box center [564, 82] width 65 height 14
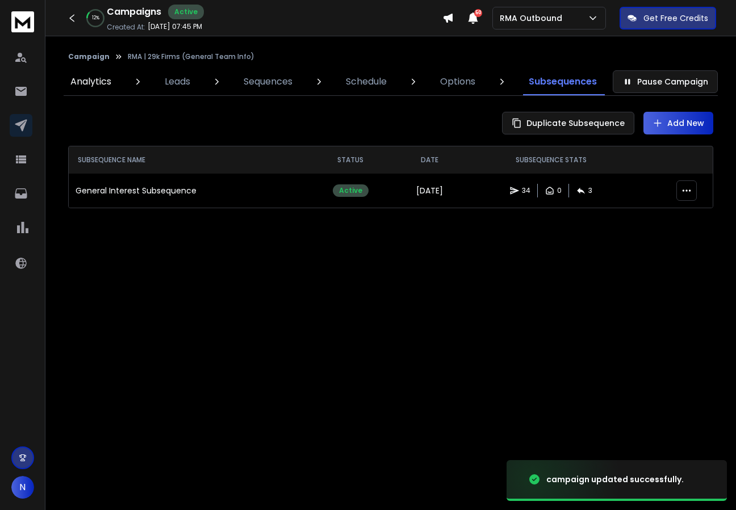
click at [72, 76] on p "Analytics" at bounding box center [90, 82] width 41 height 14
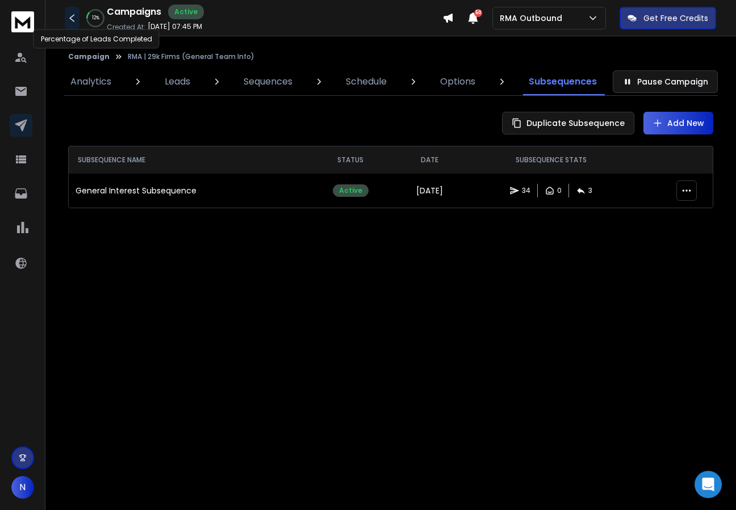
click at [76, 21] on icon at bounding box center [72, 18] width 10 height 10
